Goal: Task Accomplishment & Management: Manage account settings

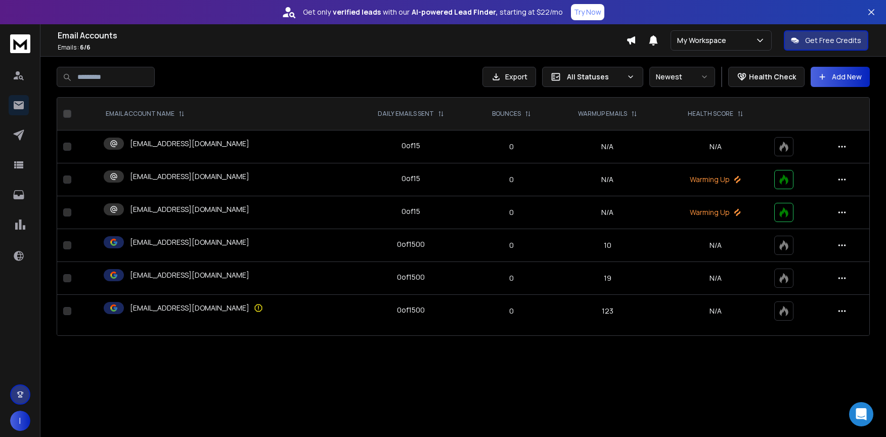
click at [780, 148] on icon at bounding box center [784, 147] width 9 height 10
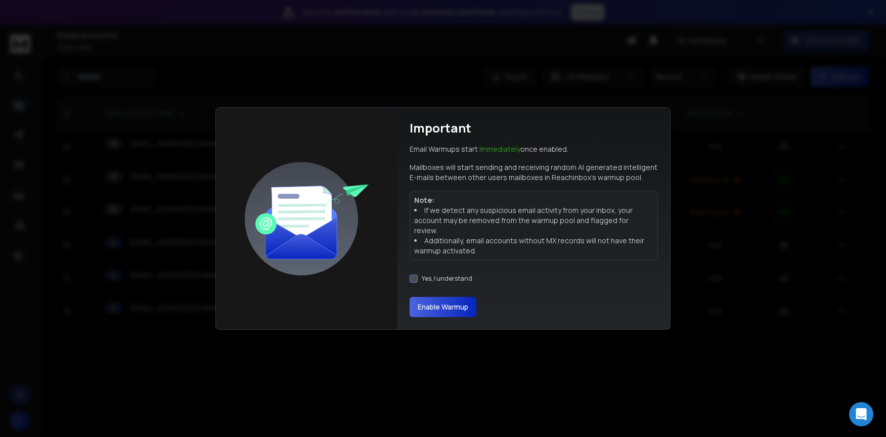
click at [413, 275] on button "Yes, I understand" at bounding box center [414, 279] width 8 height 8
click at [438, 303] on button "Enable Warmup" at bounding box center [443, 307] width 67 height 20
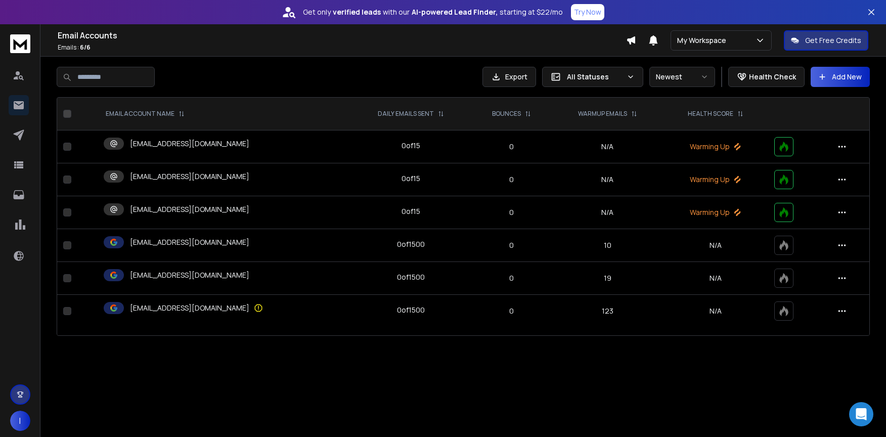
click at [838, 143] on icon at bounding box center [842, 146] width 9 height 9
click at [839, 148] on icon at bounding box center [842, 146] width 9 height 9
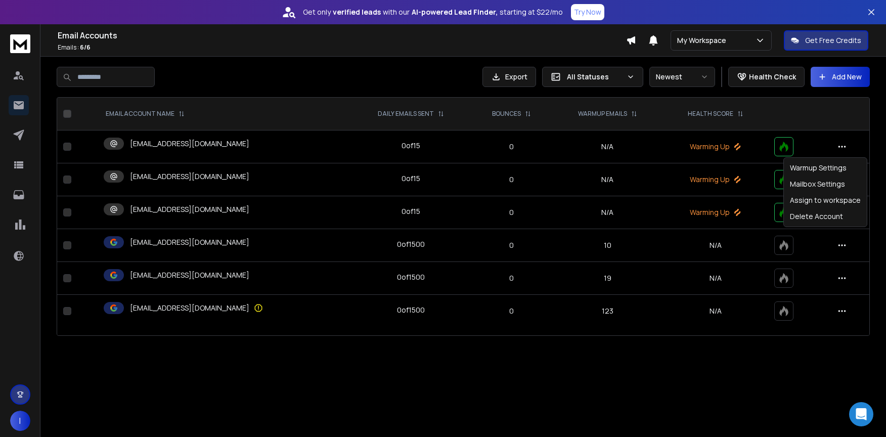
click at [839, 148] on icon at bounding box center [842, 146] width 9 height 9
click at [817, 167] on div "Warmup Settings" at bounding box center [825, 168] width 79 height 16
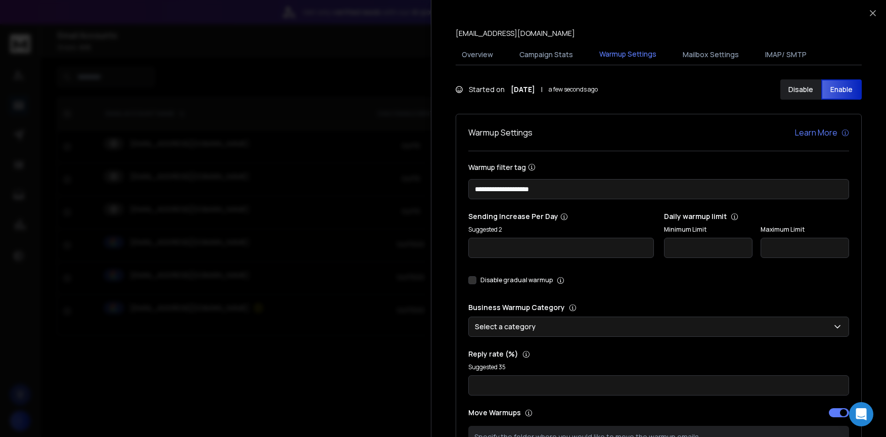
click at [482, 50] on button "Overview" at bounding box center [478, 55] width 44 height 22
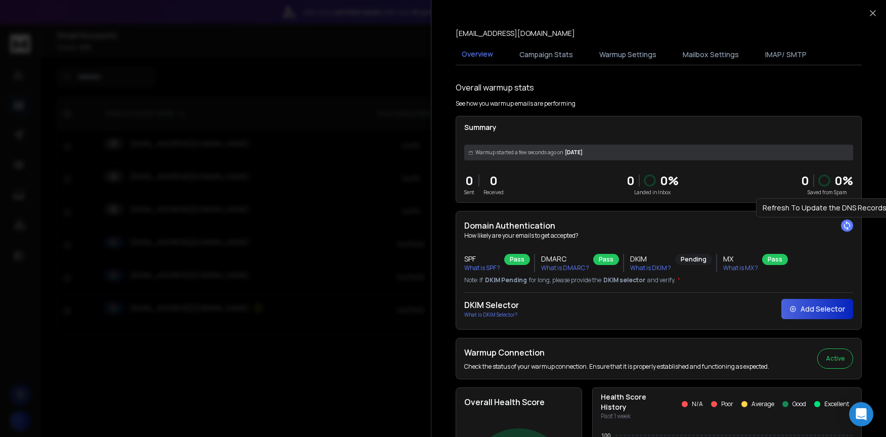
click at [844, 223] on icon at bounding box center [847, 225] width 7 height 9
click at [871, 12] on icon "button" at bounding box center [873, 13] width 5 height 5
